Goal: Information Seeking & Learning: Learn about a topic

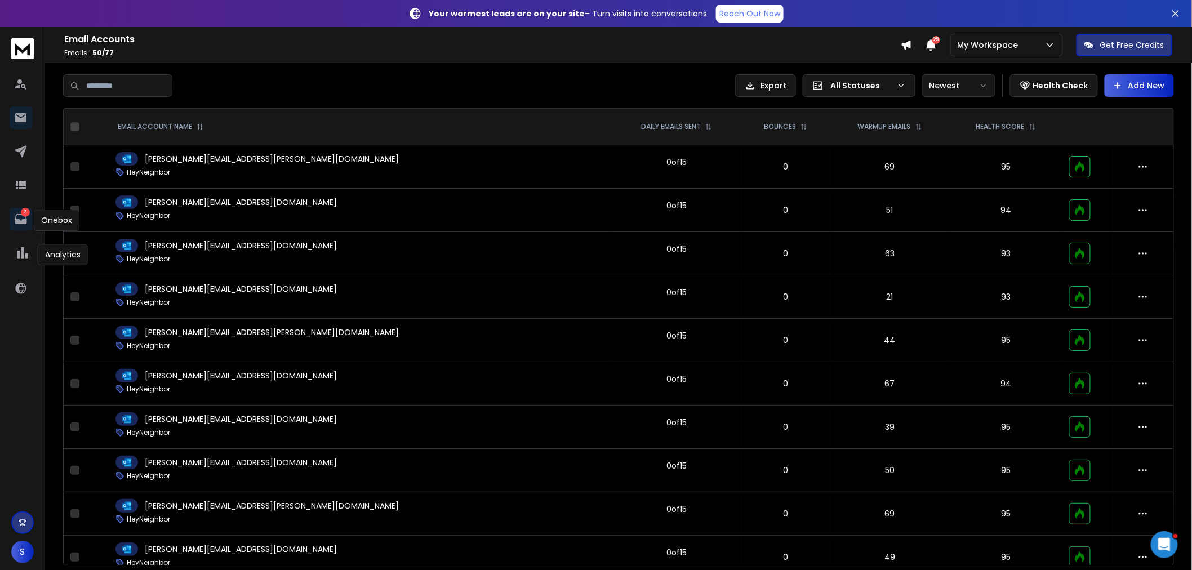
click at [20, 217] on icon at bounding box center [21, 219] width 14 height 14
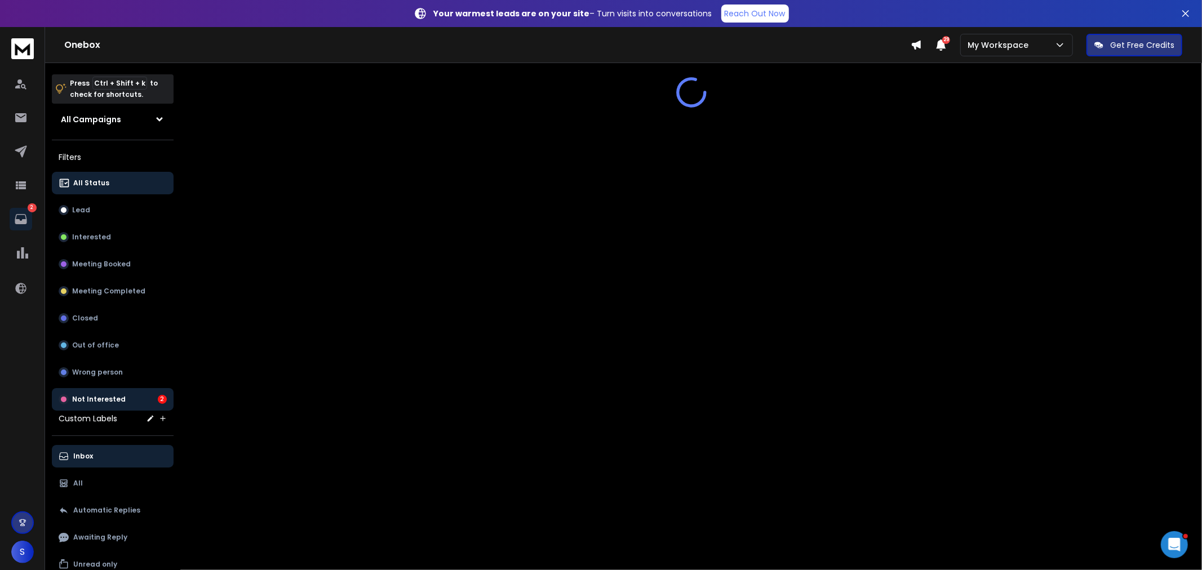
click at [102, 396] on p "Not Interested" at bounding box center [99, 399] width 54 height 9
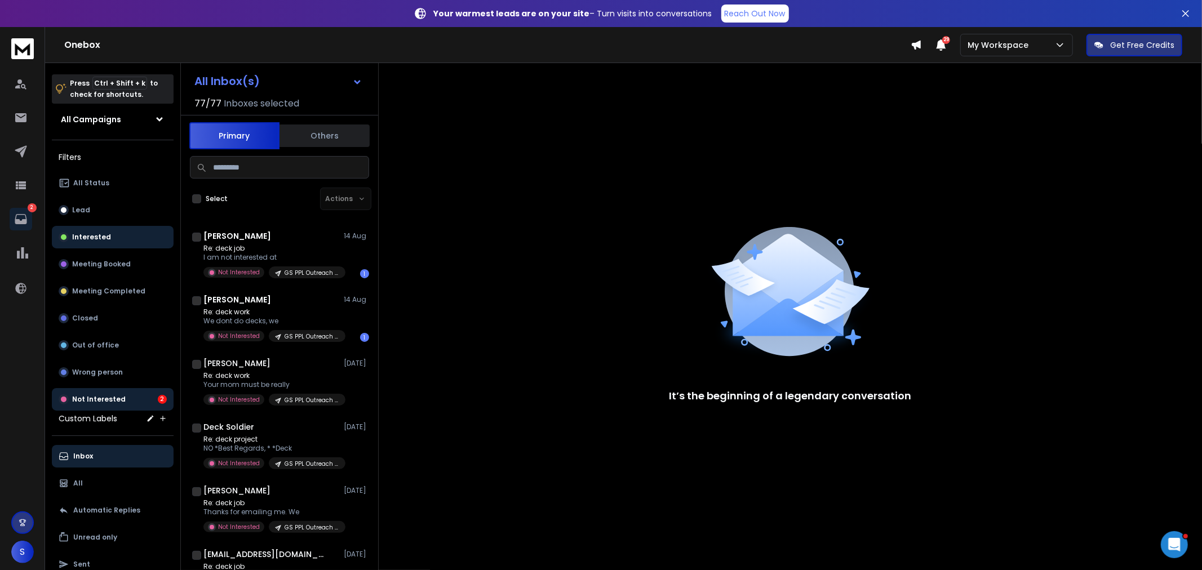
click at [85, 234] on p "Interested" at bounding box center [91, 237] width 39 height 9
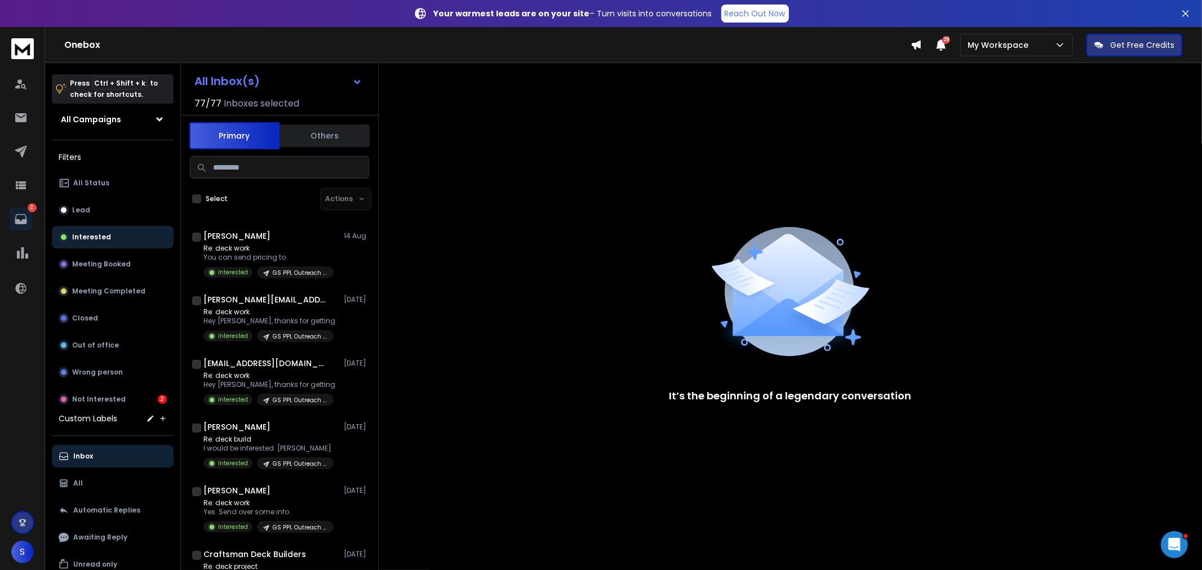
click at [95, 235] on p "Interested" at bounding box center [91, 237] width 39 height 9
click at [322, 132] on button "Others" at bounding box center [324, 135] width 90 height 25
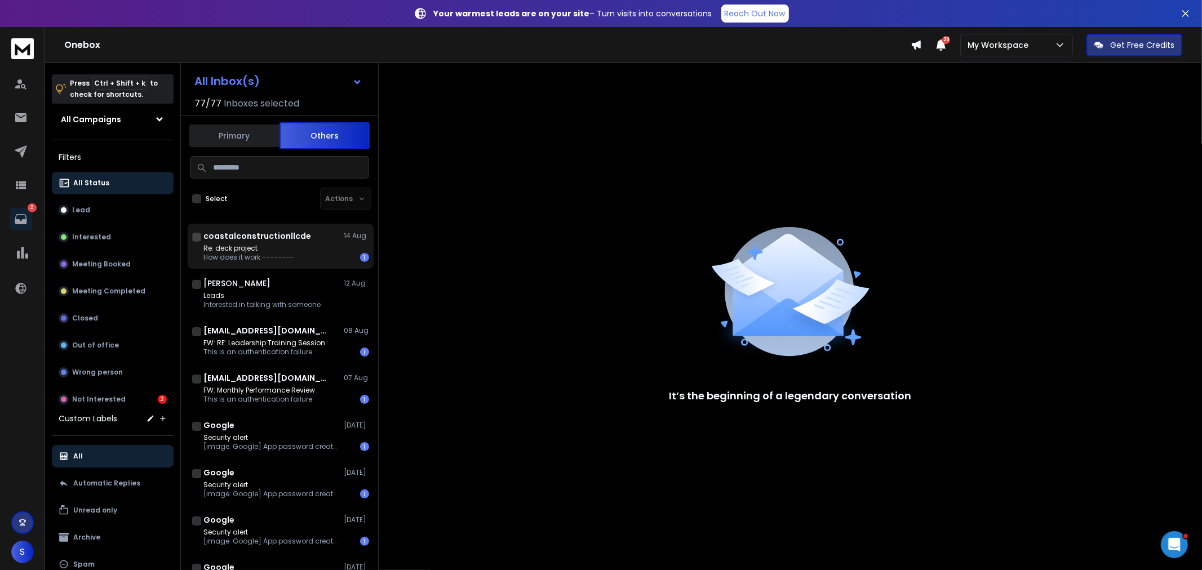
click at [237, 260] on p "How does it work --------" at bounding box center [248, 257] width 90 height 9
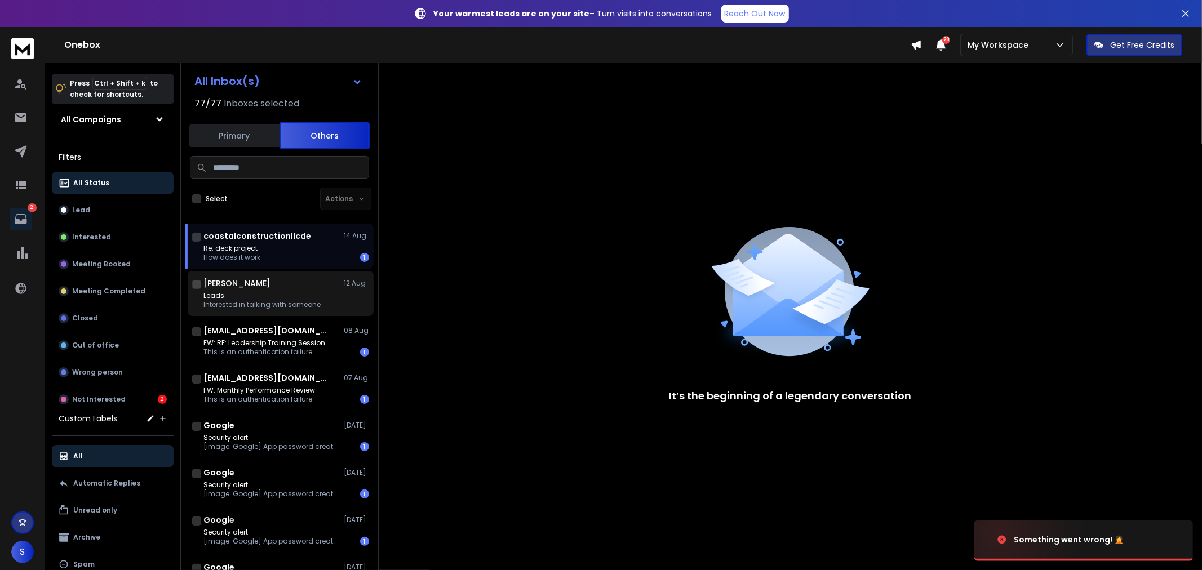
click at [234, 287] on h1 "[PERSON_NAME]" at bounding box center [236, 283] width 67 height 11
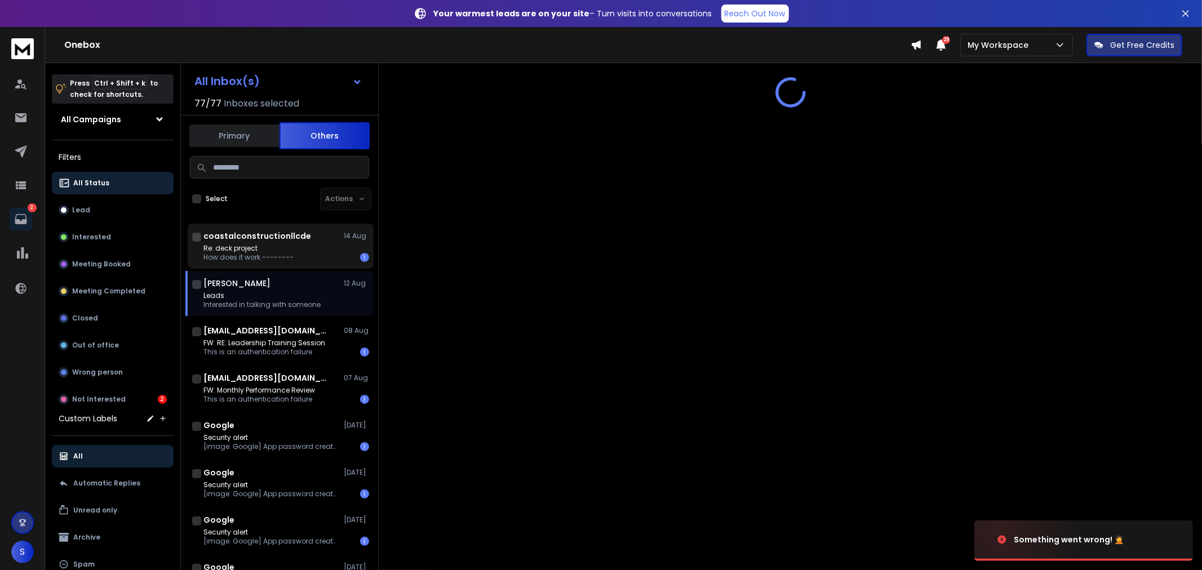
click at [234, 262] on div "coastalconstructionllcde [DATE] Re: deck project How does it work -------- 1" at bounding box center [281, 246] width 186 height 45
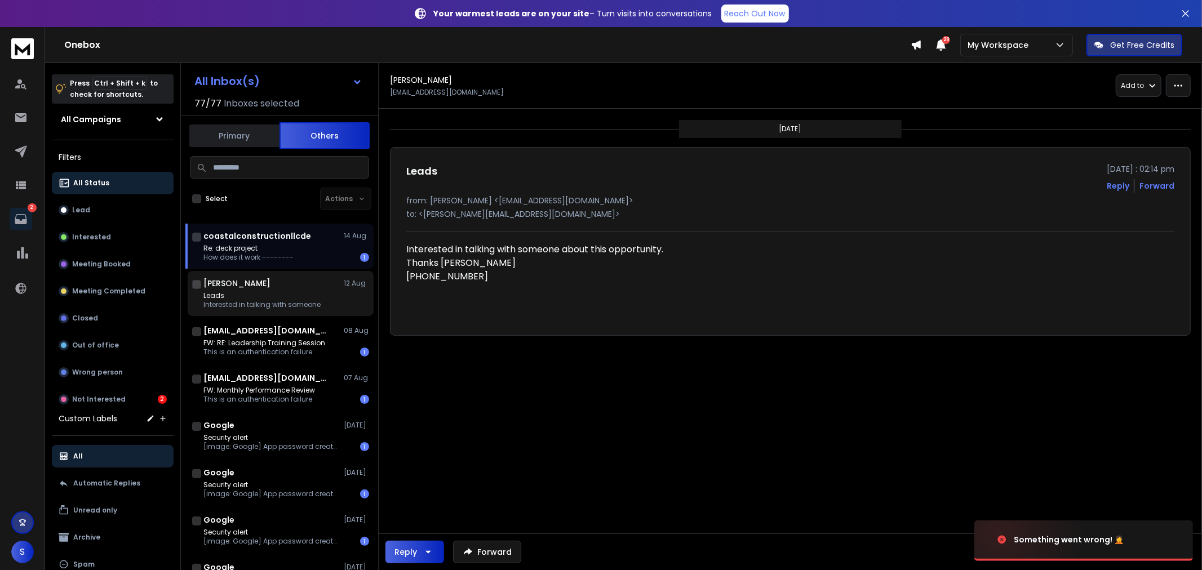
click at [234, 285] on h1 "[PERSON_NAME]" at bounding box center [236, 283] width 67 height 11
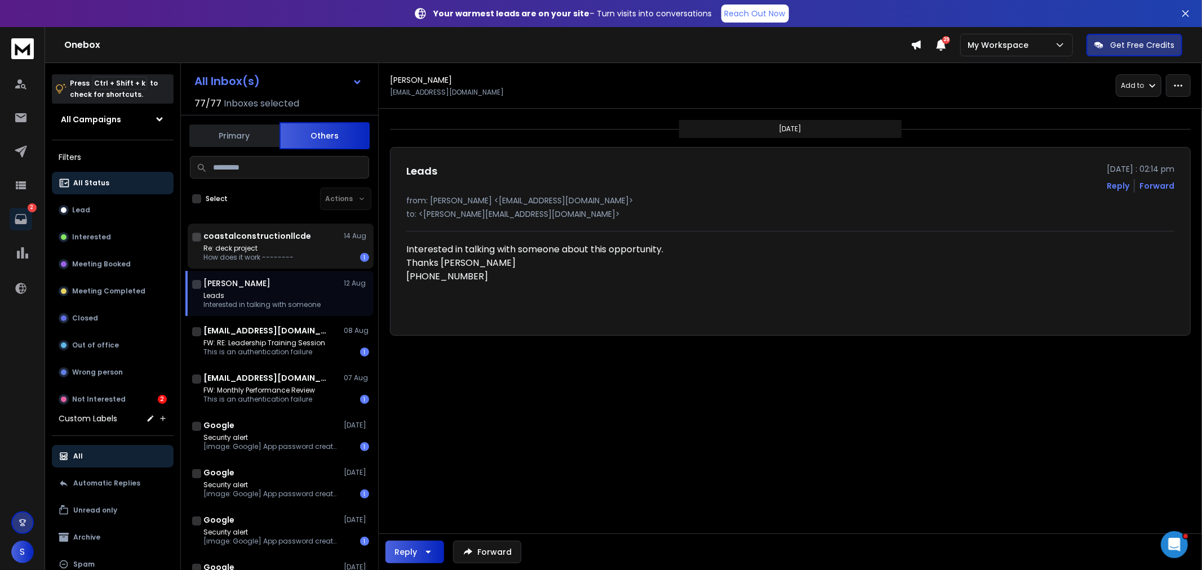
click at [258, 255] on p "How does it work --------" at bounding box center [248, 257] width 90 height 9
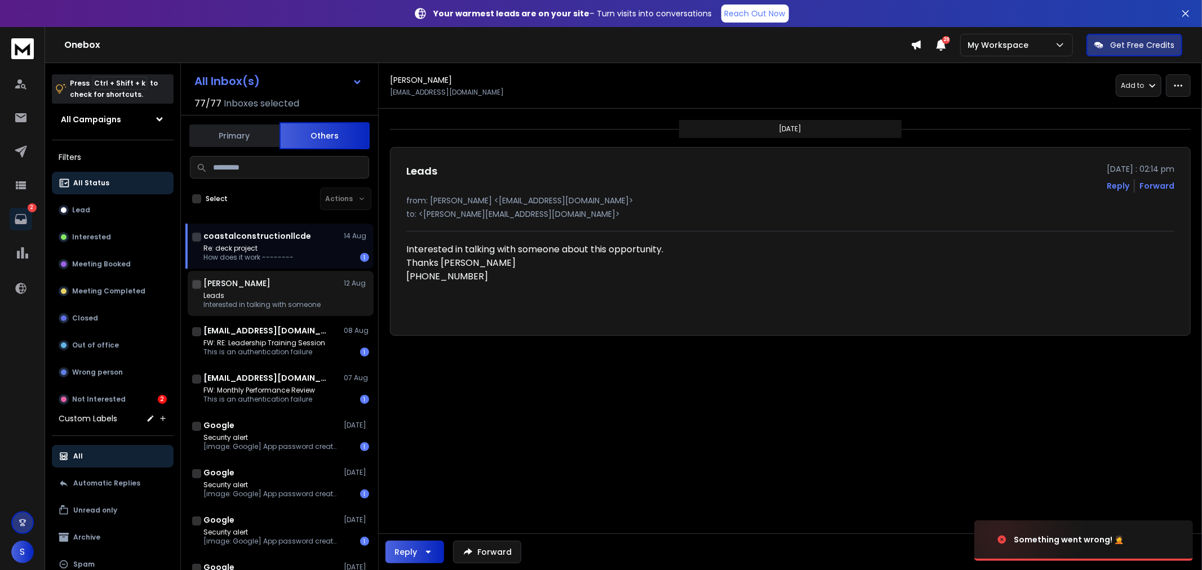
click at [246, 289] on div "[PERSON_NAME] [DATE] Leads Interested in talking with someone" at bounding box center [286, 294] width 166 height 32
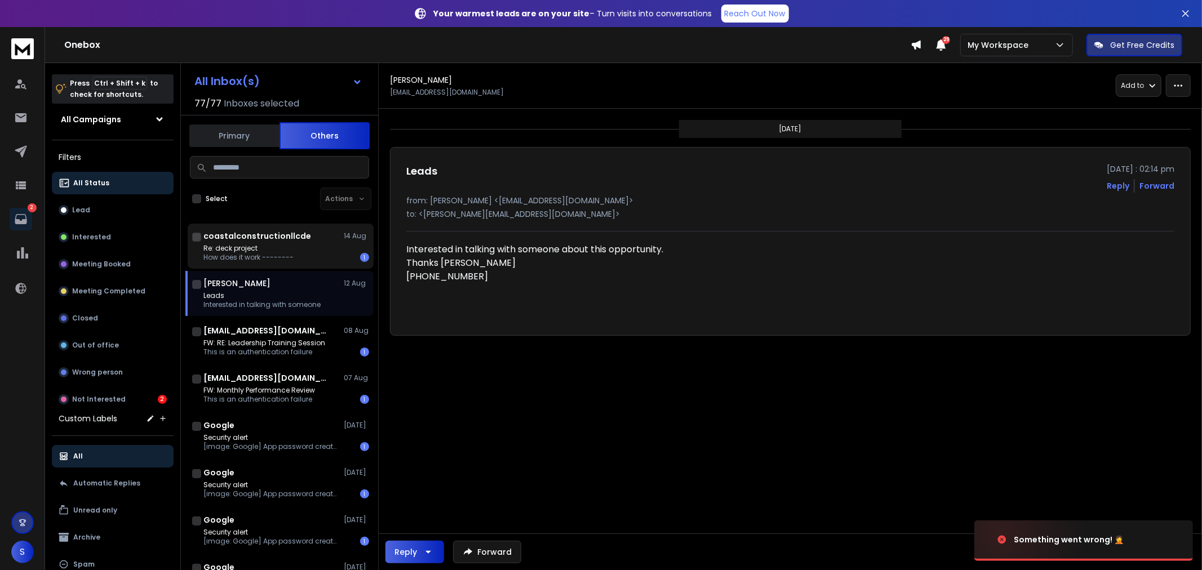
click at [257, 244] on p "Re: deck project" at bounding box center [248, 248] width 90 height 9
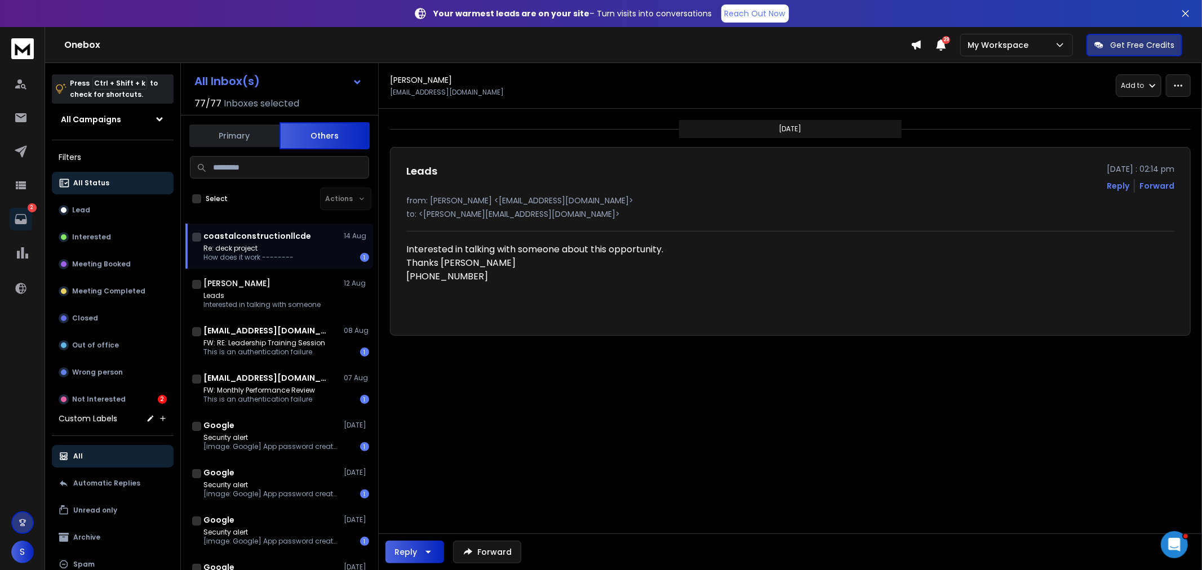
click at [1176, 85] on icon "button" at bounding box center [1178, 86] width 10 height 10
click at [849, 206] on div "Leads [DATE] : 02:14 pm Reply Forward from: [PERSON_NAME] <[EMAIL_ADDRESS][DOMA…" at bounding box center [790, 191] width 768 height 56
click at [720, 390] on div "[DATE] Leads [DATE] : 02:14 pm Reply Forward from: [PERSON_NAME] <[EMAIL_ADDRES…" at bounding box center [790, 291] width 823 height 342
click at [697, 381] on div "[DATE] Leads [DATE] : 02:14 pm Reply Forward from: [PERSON_NAME] <[EMAIL_ADDRES…" at bounding box center [790, 291] width 823 height 342
click at [780, 356] on div "[DATE] Leads [DATE] : 02:14 pm Reply Forward from: [PERSON_NAME] <[EMAIL_ADDRES…" at bounding box center [790, 291] width 823 height 342
